Goal: Task Accomplishment & Management: Manage account settings

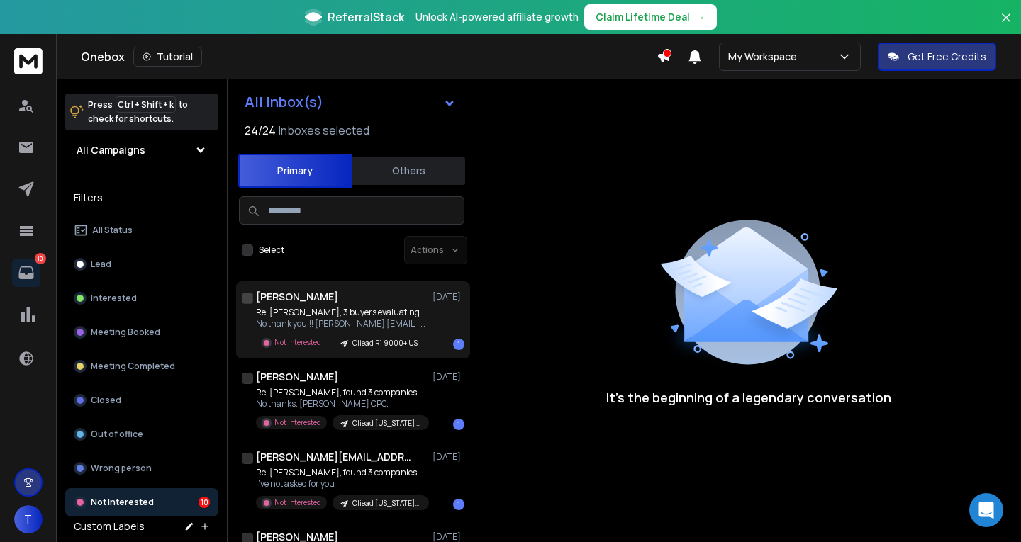
click at [327, 316] on p "Re: [PERSON_NAME], 3 buyers evaluating" at bounding box center [341, 312] width 170 height 11
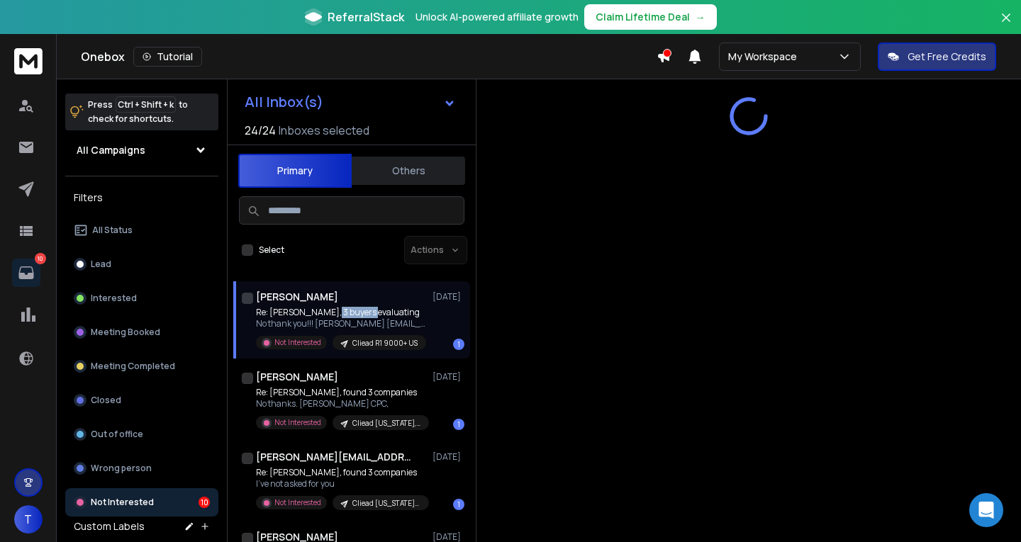
click at [327, 316] on p "Re: [PERSON_NAME], 3 buyers evaluating" at bounding box center [341, 312] width 170 height 11
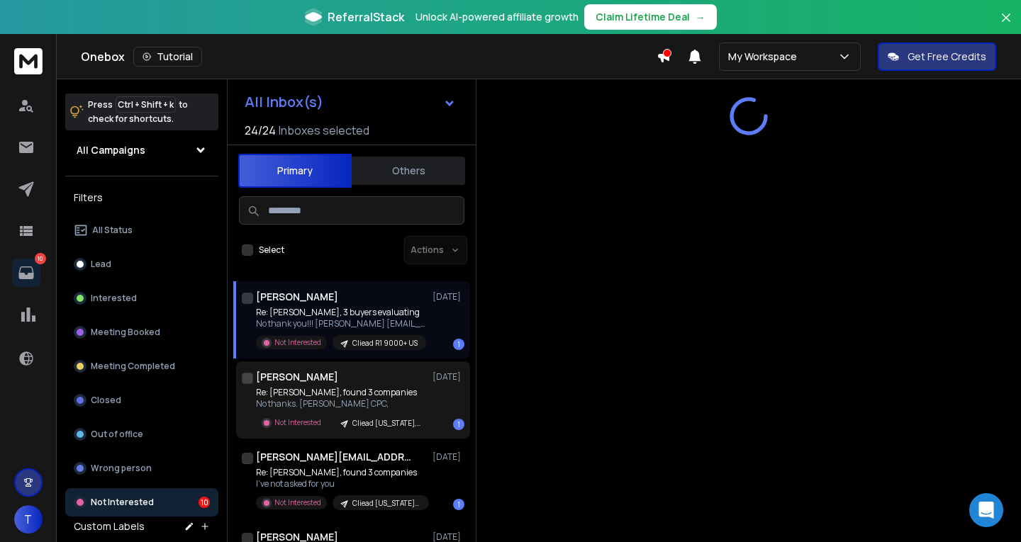
click at [323, 384] on h1 "[PERSON_NAME]" at bounding box center [297, 377] width 82 height 14
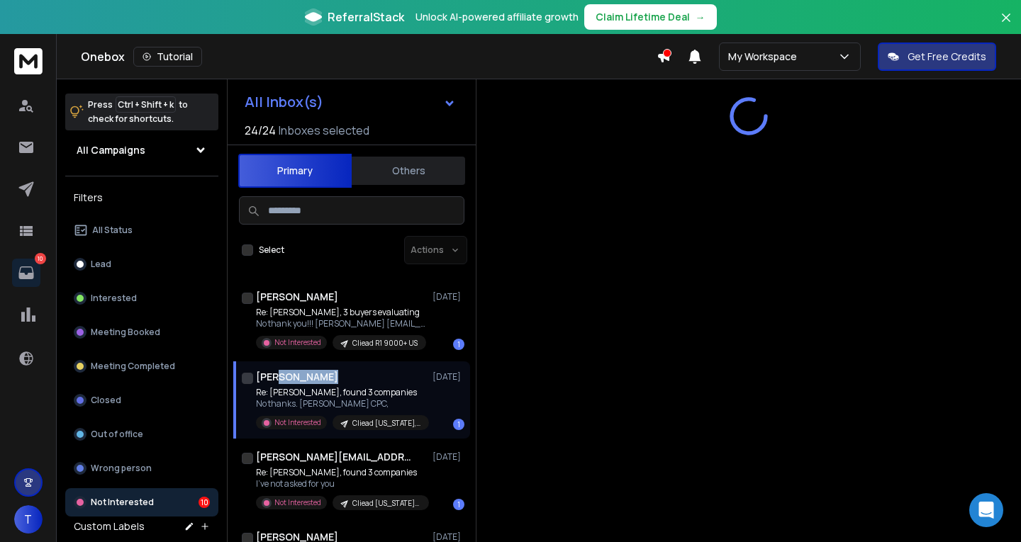
click at [323, 384] on h1 "[PERSON_NAME]" at bounding box center [297, 377] width 82 height 14
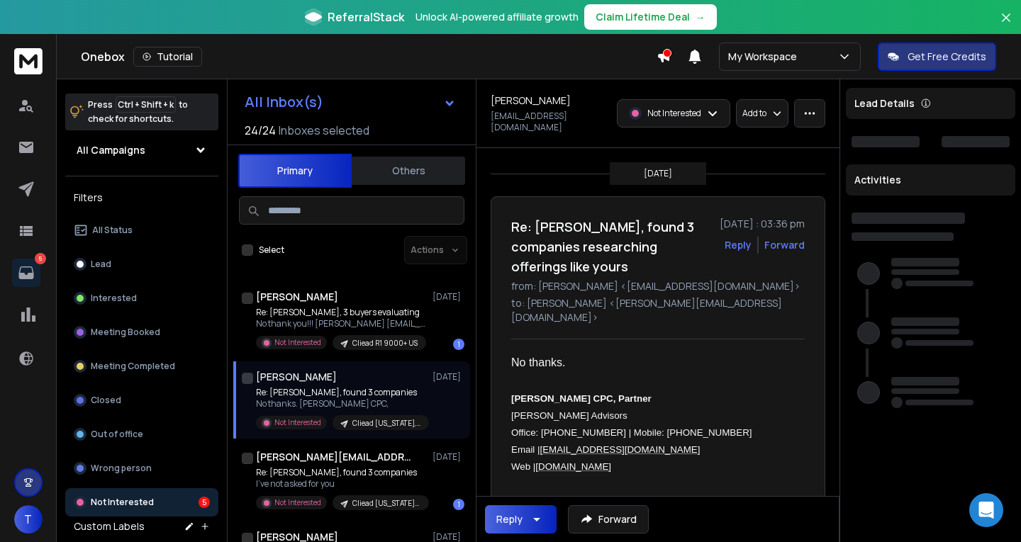
click at [352, 393] on p "Re: [PERSON_NAME], found 3 companies" at bounding box center [341, 392] width 170 height 11
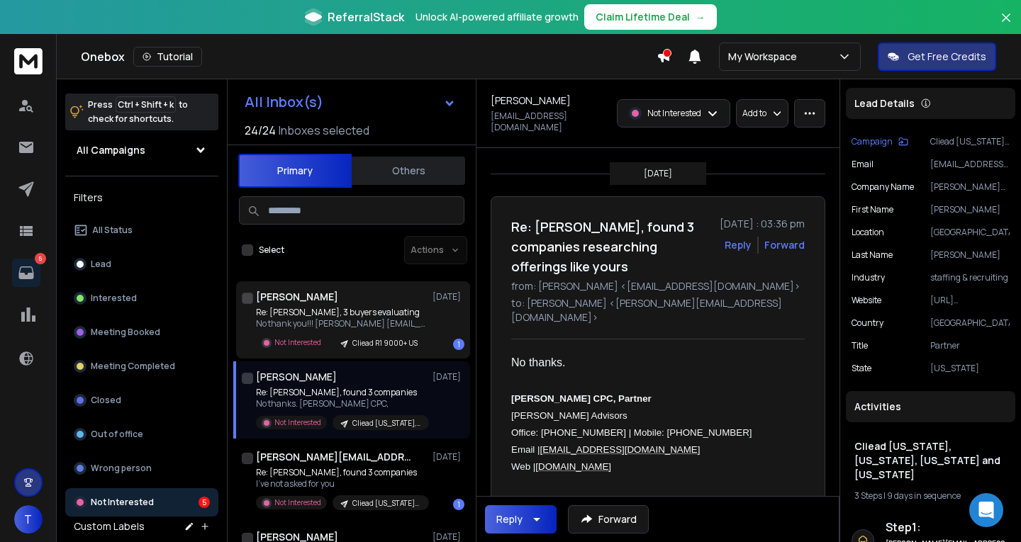
click at [341, 302] on div "[PERSON_NAME] [DATE]" at bounding box center [360, 297] width 208 height 14
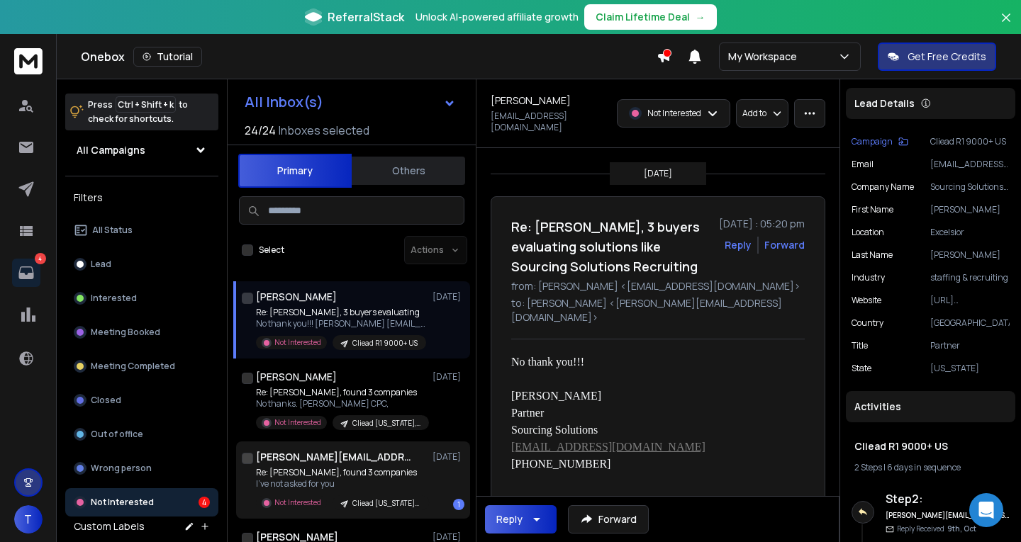
click at [352, 467] on p "Re: [PERSON_NAME], found 3 companies" at bounding box center [341, 472] width 170 height 11
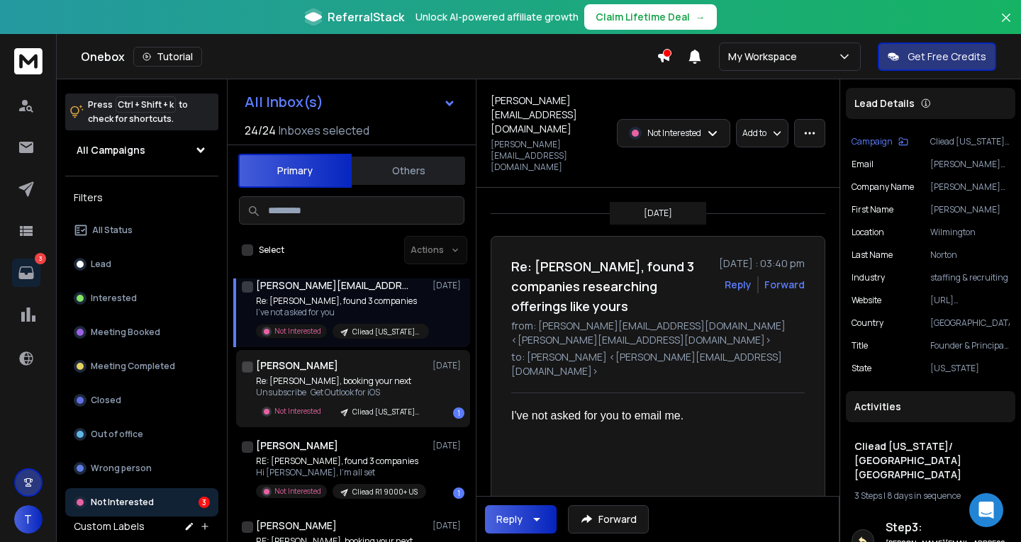
scroll to position [172, 0]
click at [345, 380] on p "Re: [PERSON_NAME], booking your next" at bounding box center [341, 380] width 170 height 11
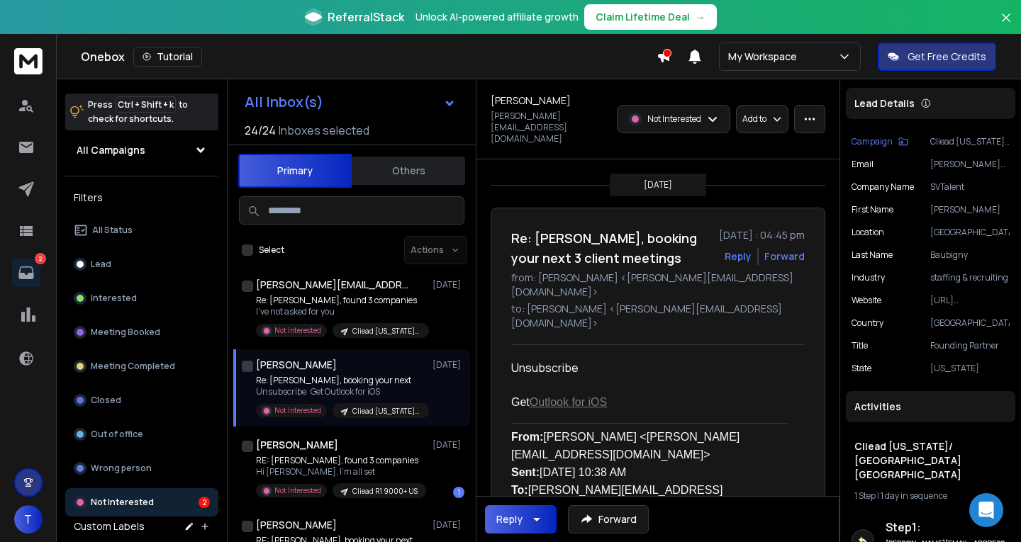
scroll to position [0, 0]
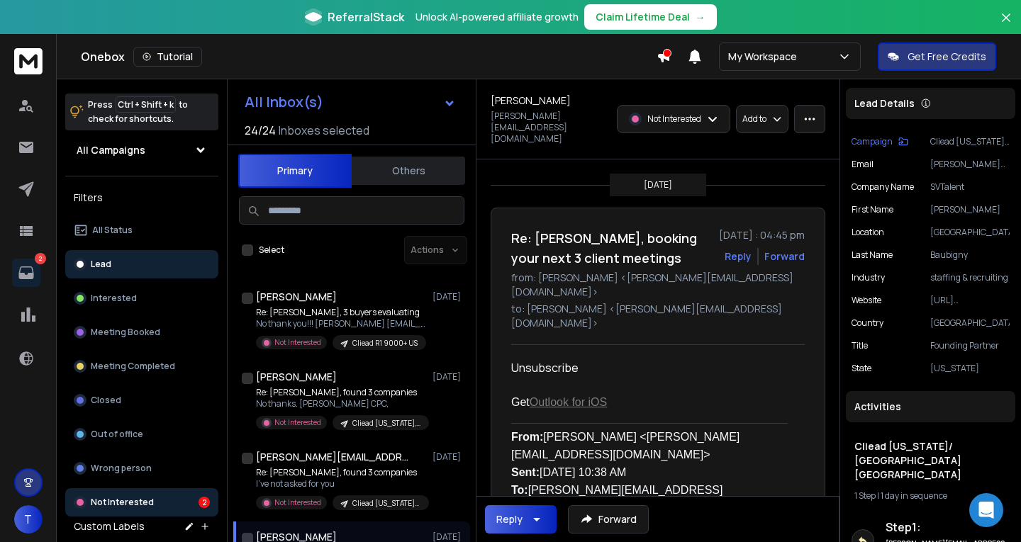
click at [106, 265] on p "Lead" at bounding box center [101, 264] width 21 height 11
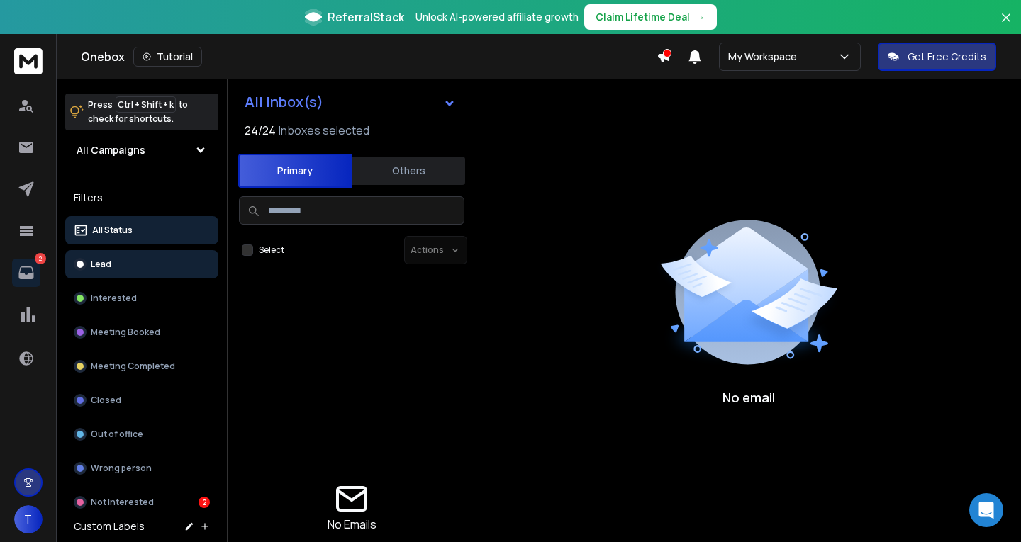
click at [111, 220] on button "All Status" at bounding box center [141, 230] width 153 height 28
